Goal: Task Accomplishment & Management: Use online tool/utility

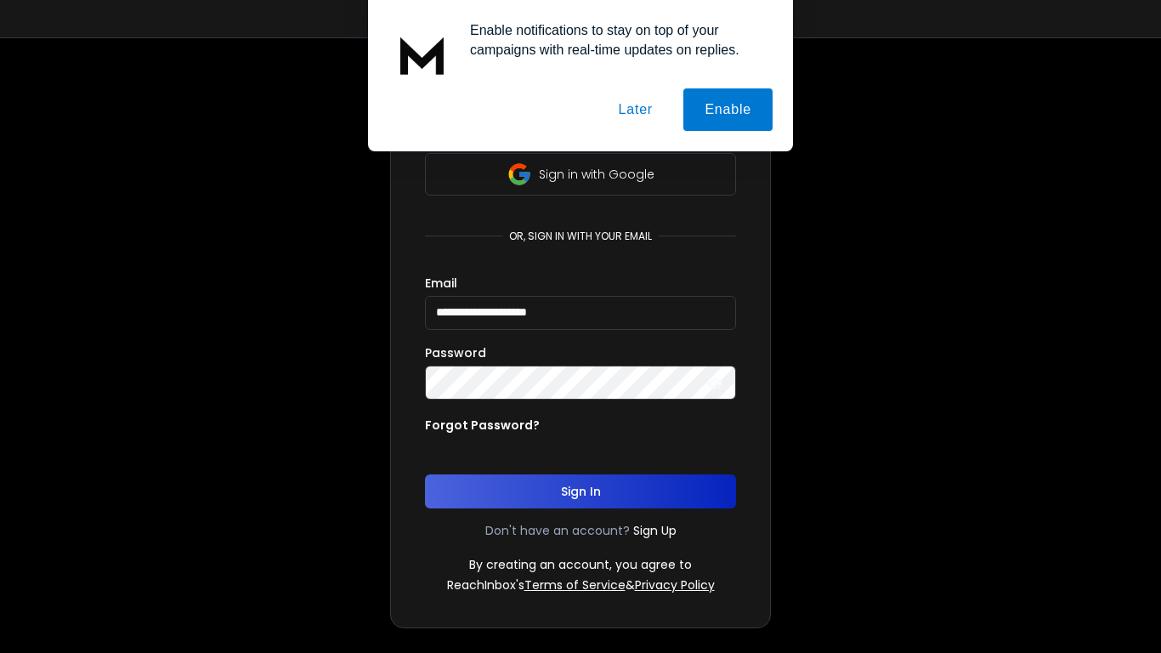
type input "**********"
click at [580, 490] on button "Sign In" at bounding box center [580, 491] width 311 height 34
